Goal: Check status: Check status

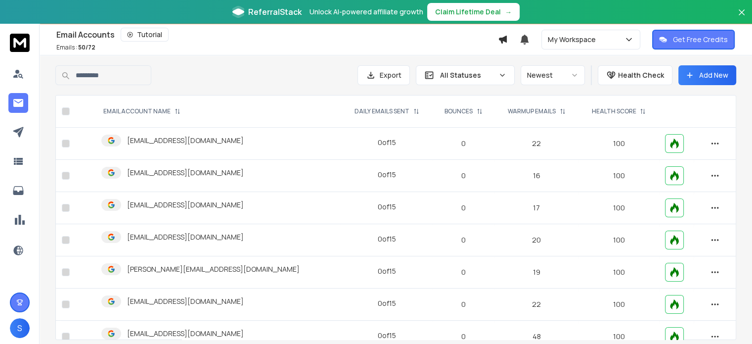
click at [504, 72] on icon at bounding box center [503, 75] width 8 height 8
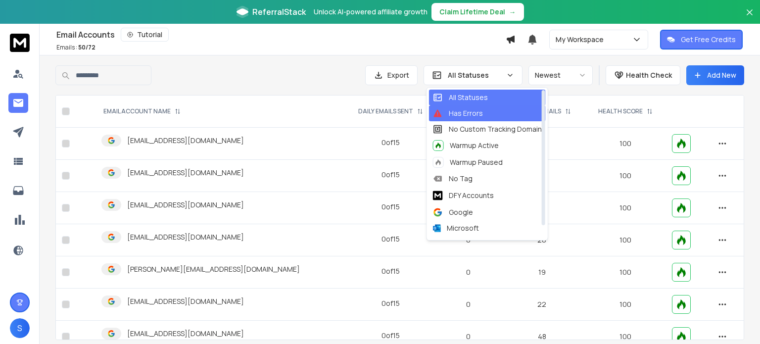
click at [471, 114] on div "Has Errors" at bounding box center [458, 113] width 50 height 10
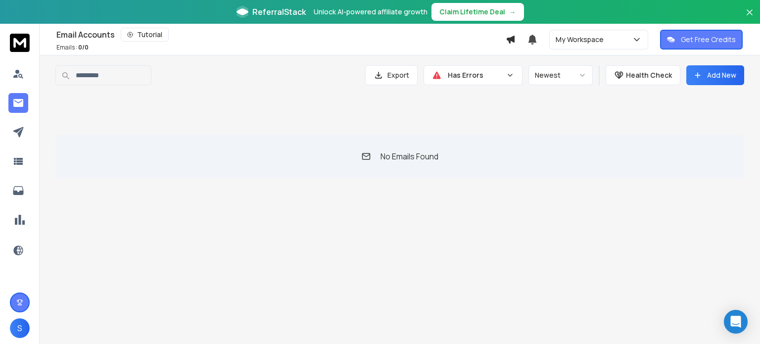
click at [503, 69] on div "Has Errors" at bounding box center [472, 75] width 99 height 20
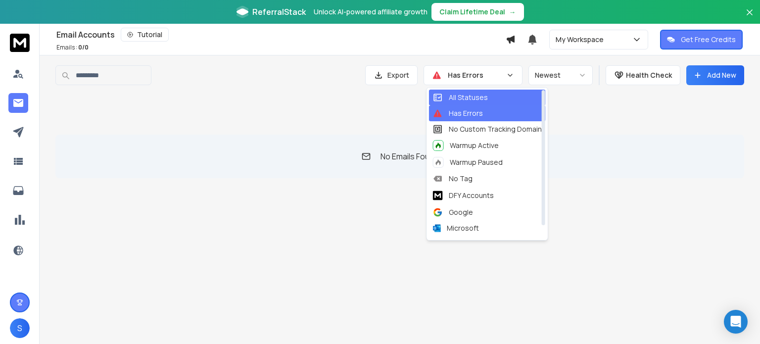
click at [468, 94] on div "All Statuses" at bounding box center [460, 98] width 55 height 10
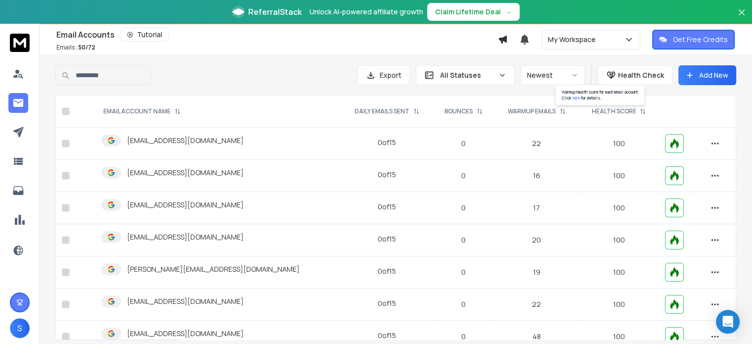
click at [601, 110] on p "HEALTH SCORE" at bounding box center [614, 111] width 45 height 8
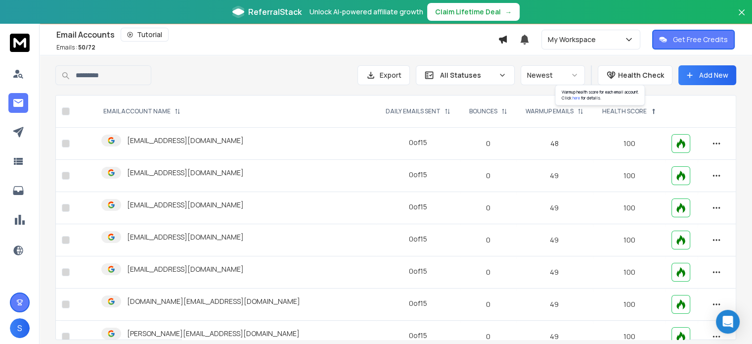
click at [603, 110] on p "HEALTH SCORE" at bounding box center [625, 111] width 45 height 8
click at [651, 108] on icon at bounding box center [654, 111] width 6 height 6
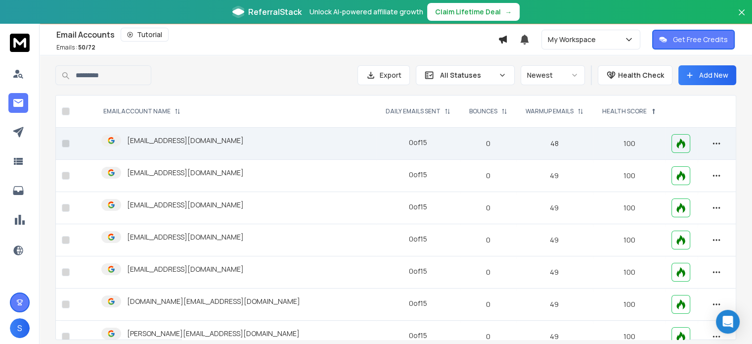
click at [193, 138] on p "[EMAIL_ADDRESS][DOMAIN_NAME]" at bounding box center [185, 141] width 117 height 10
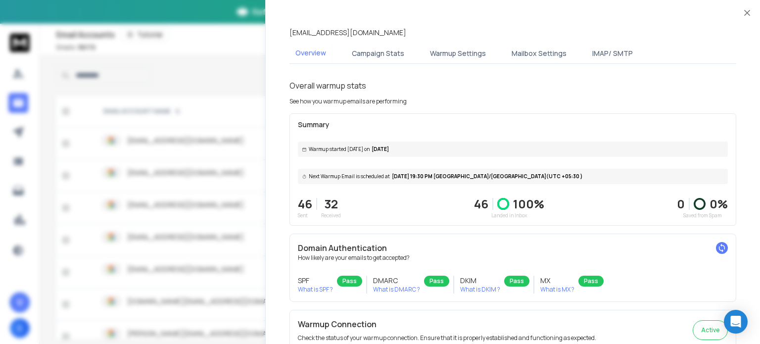
click at [449, 47] on button "Warmup Settings" at bounding box center [458, 54] width 68 height 22
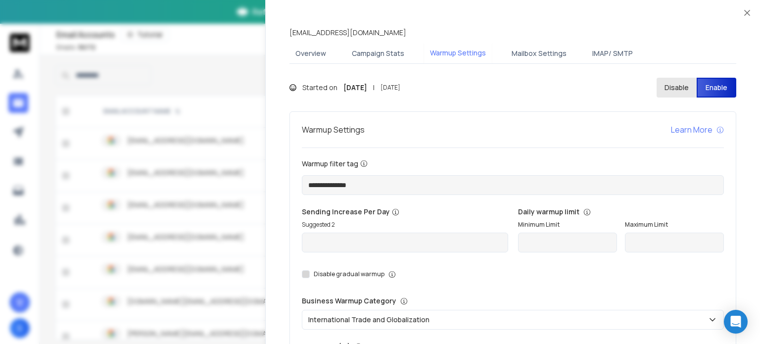
click at [316, 48] on button "Overview" at bounding box center [310, 54] width 43 height 22
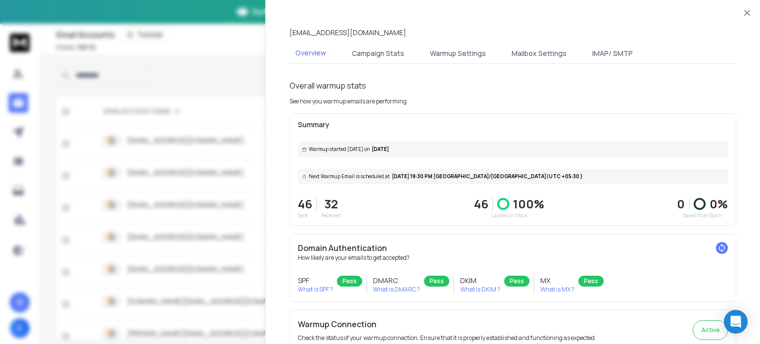
click at [476, 47] on button "Warmup Settings" at bounding box center [458, 54] width 68 height 22
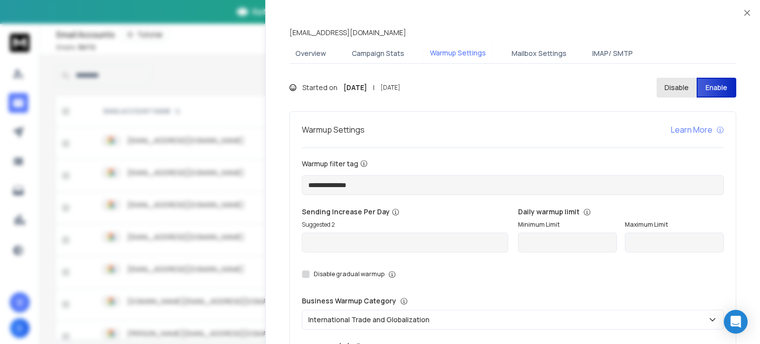
click at [497, 96] on div "Started on [DATE] | [DATE] Disable Enable" at bounding box center [512, 88] width 447 height 32
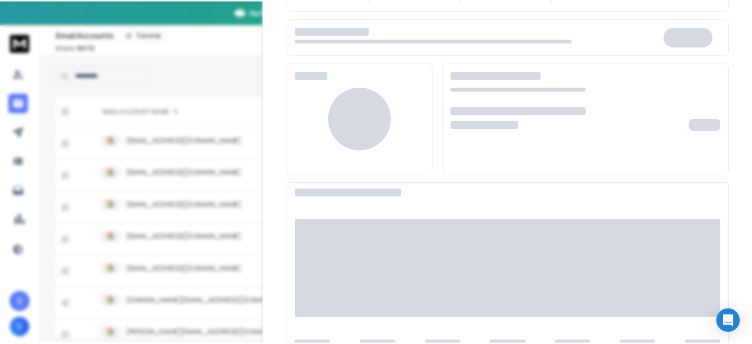
scroll to position [169, 0]
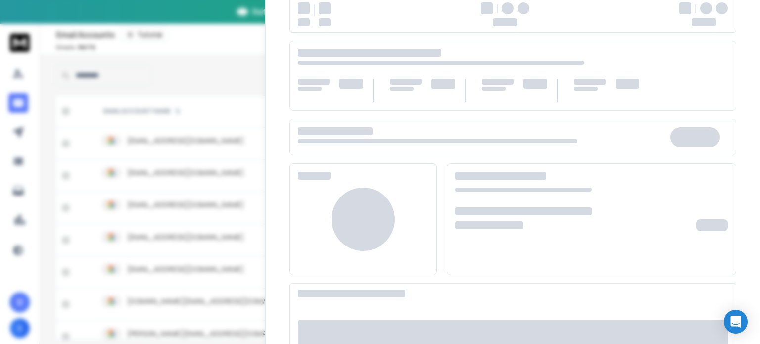
click at [232, 70] on div at bounding box center [380, 172] width 760 height 344
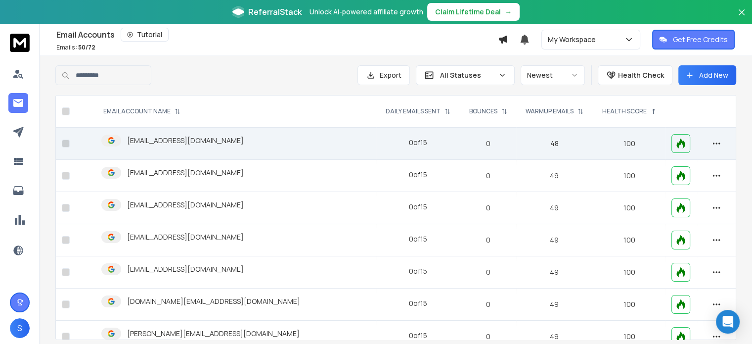
click at [208, 142] on p "[EMAIL_ADDRESS][DOMAIN_NAME]" at bounding box center [185, 141] width 117 height 10
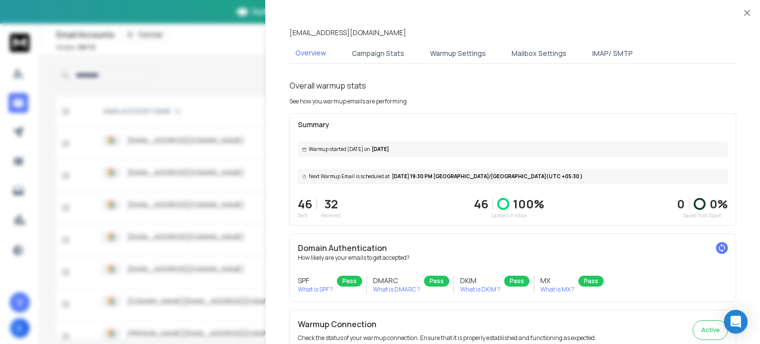
click at [374, 49] on button "Campaign Stats" at bounding box center [378, 54] width 64 height 22
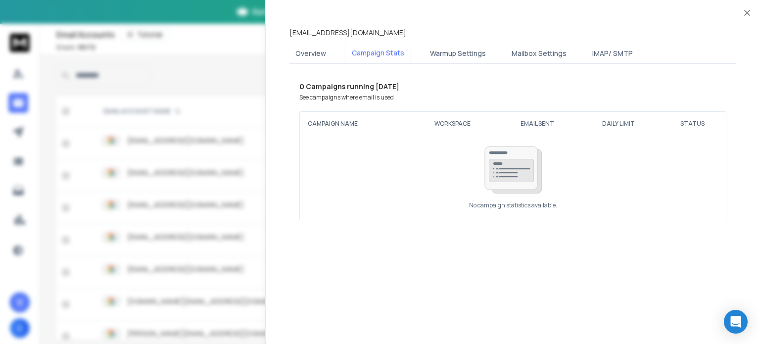
click at [448, 43] on div "[EMAIL_ADDRESS][DOMAIN_NAME] Overview Campaign Stats Warmup Settings Mailbox Se…" at bounding box center [513, 129] width 470 height 234
click at [446, 51] on button "Warmup Settings" at bounding box center [458, 54] width 68 height 22
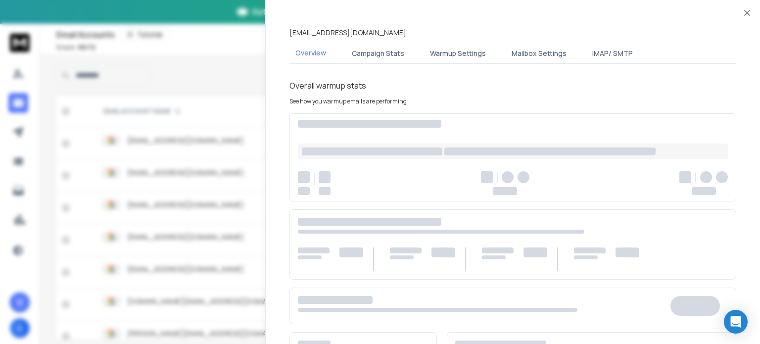
click at [230, 69] on div at bounding box center [380, 172] width 760 height 344
